Goal: Task Accomplishment & Management: Use online tool/utility

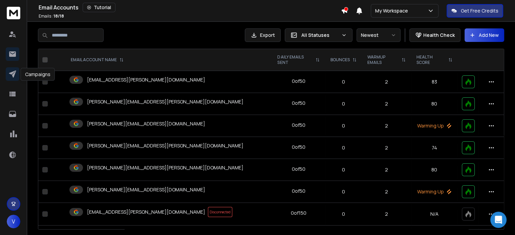
click at [6, 71] on link at bounding box center [13, 74] width 14 height 14
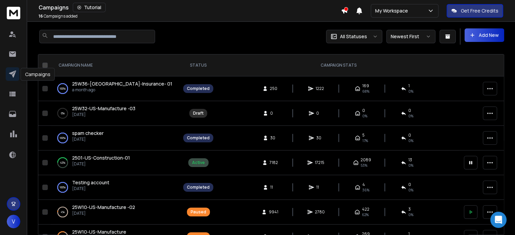
click at [100, 157] on span "2501-US-Construction-01" at bounding box center [101, 158] width 58 height 6
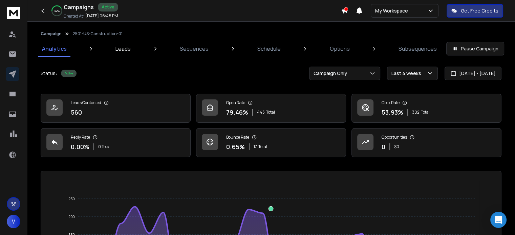
click at [118, 46] on p "Leads" at bounding box center [122, 49] width 15 height 8
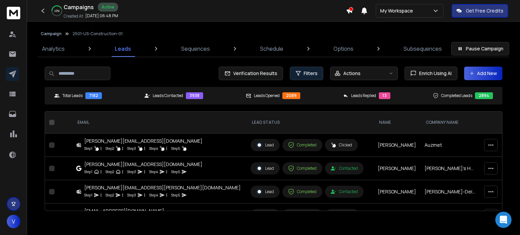
click at [305, 77] on button "Filters" at bounding box center [307, 74] width 34 height 14
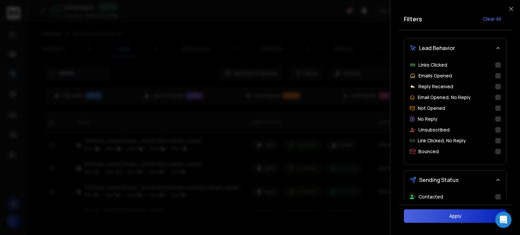
click at [490, 63] on div "Links Clicked" at bounding box center [454, 65] width 91 height 7
click at [495, 65] on button "Links Clicked" at bounding box center [497, 64] width 5 height 5
click at [450, 223] on button "Apply" at bounding box center [455, 216] width 103 height 14
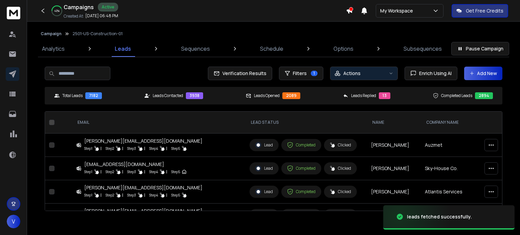
click at [349, 74] on p "Actions" at bounding box center [351, 73] width 17 height 7
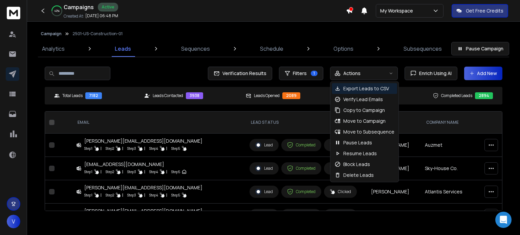
click at [363, 21] on div "42 % Campaigns Active Created At: [DATE] 06:48 PM My Workspace Get Free Credits" at bounding box center [260, 11] width 520 height 22
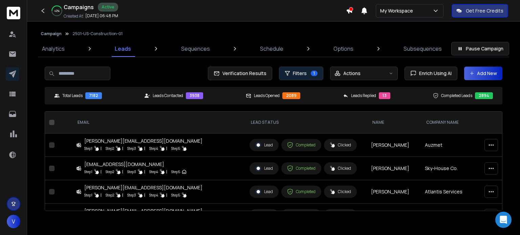
click at [311, 73] on span "1" at bounding box center [314, 73] width 7 height 5
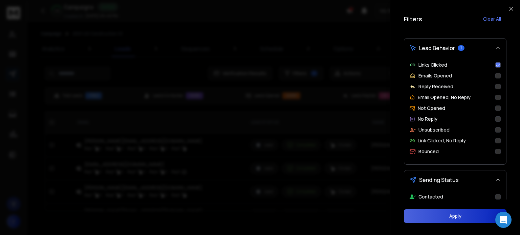
click at [443, 214] on button "Apply" at bounding box center [455, 216] width 103 height 14
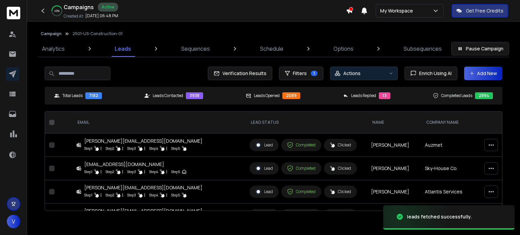
click at [361, 69] on button "Actions" at bounding box center [364, 74] width 68 height 14
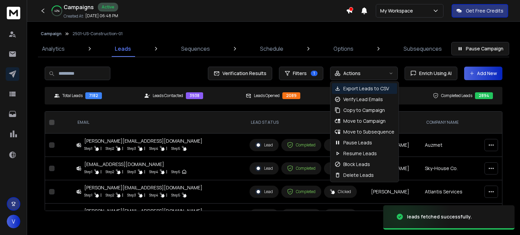
click at [356, 89] on p "Export Leads to CSV" at bounding box center [366, 88] width 46 height 7
